Goal: Task Accomplishment & Management: Use online tool/utility

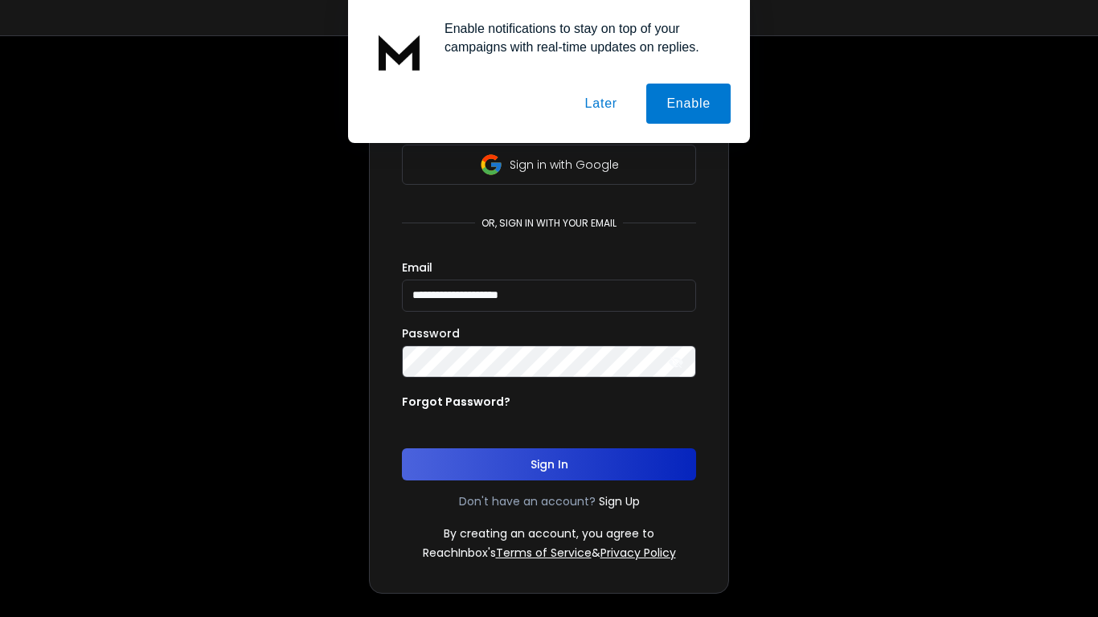
type input "**********"
click at [549, 464] on button "Sign In" at bounding box center [549, 465] width 294 height 32
